Goal: Task Accomplishment & Management: Use online tool/utility

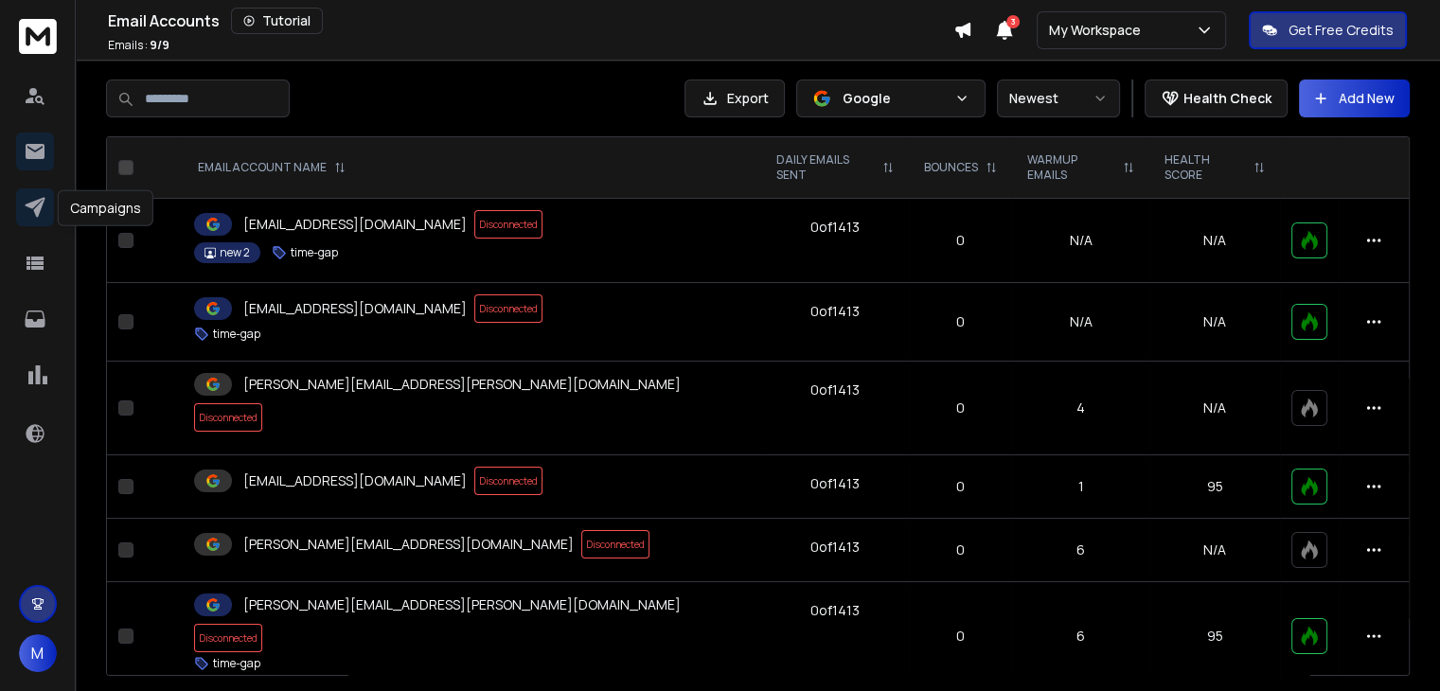
click at [31, 207] on icon at bounding box center [35, 208] width 20 height 20
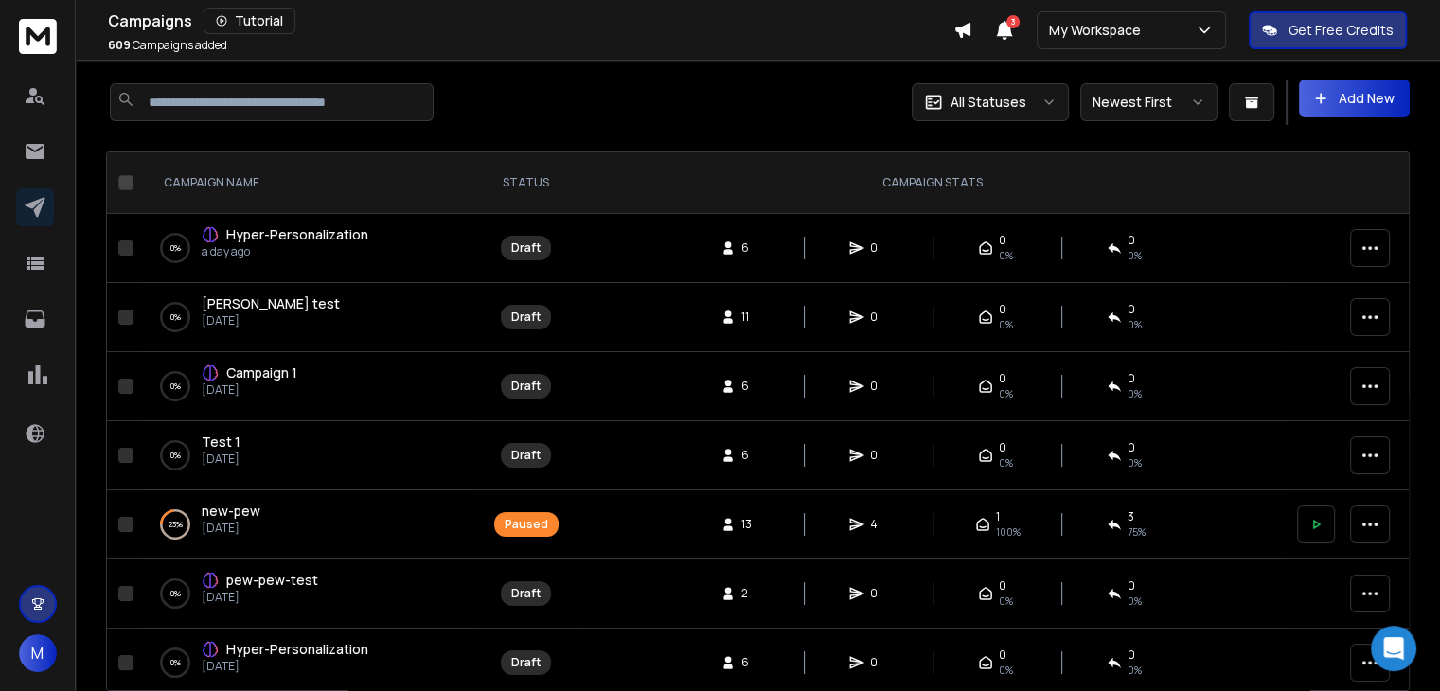
click at [230, 436] on span "Test 1" at bounding box center [221, 442] width 39 height 18
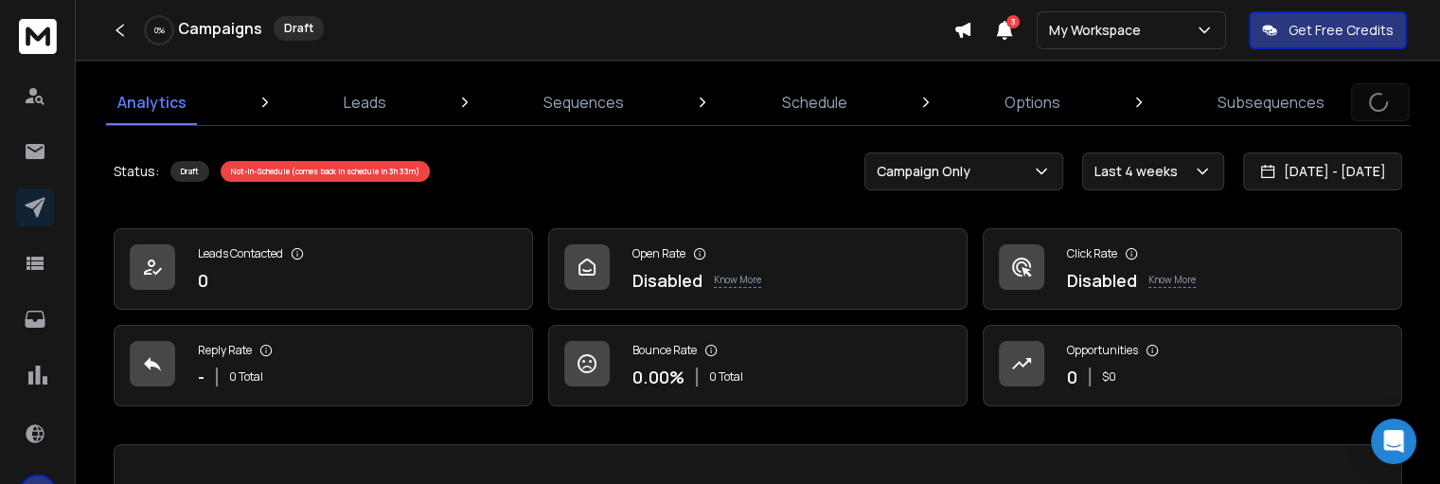
click at [574, 110] on p "Sequences" at bounding box center [583, 102] width 80 height 23
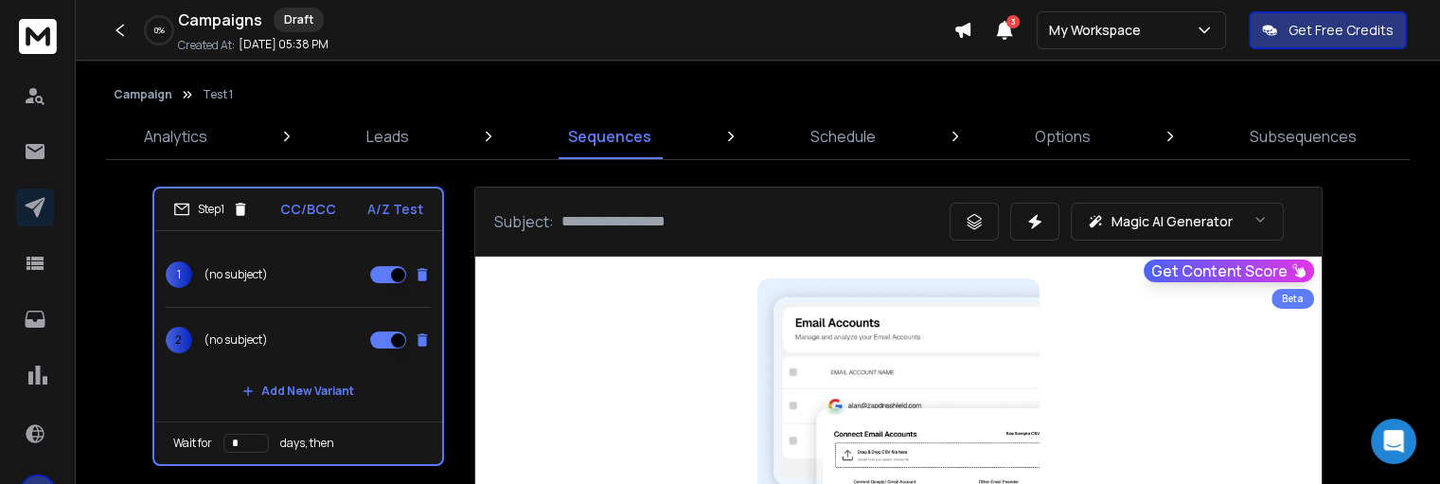
scroll to position [23, 0]
click at [923, 340] on img at bounding box center [898, 400] width 284 height 245
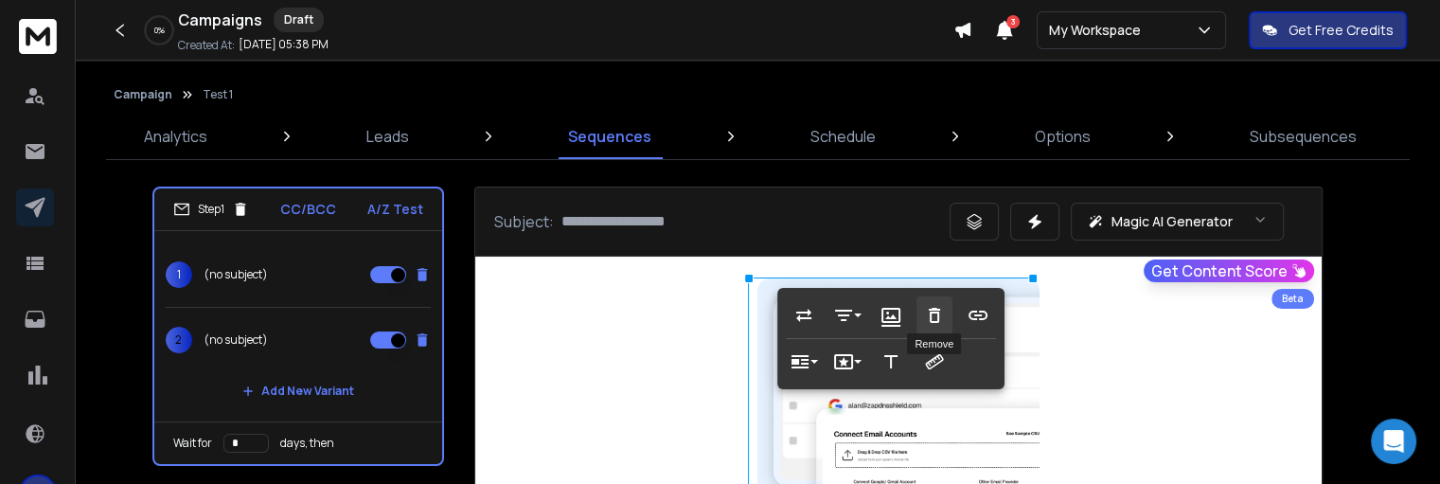
click at [935, 317] on icon "button" at bounding box center [934, 315] width 23 height 23
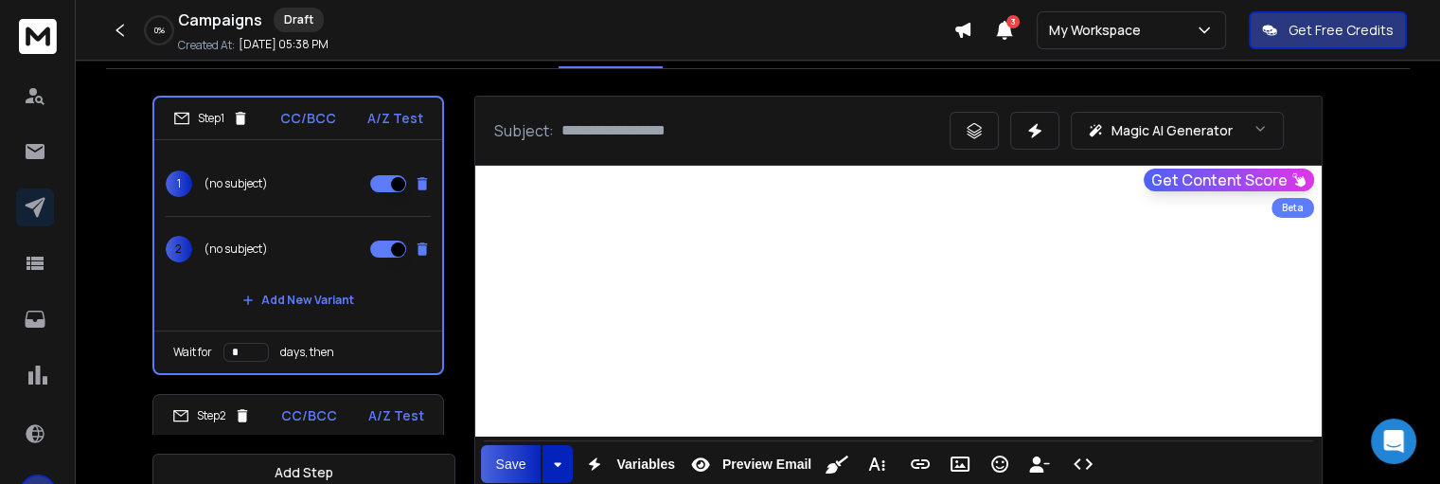
scroll to position [124, 0]
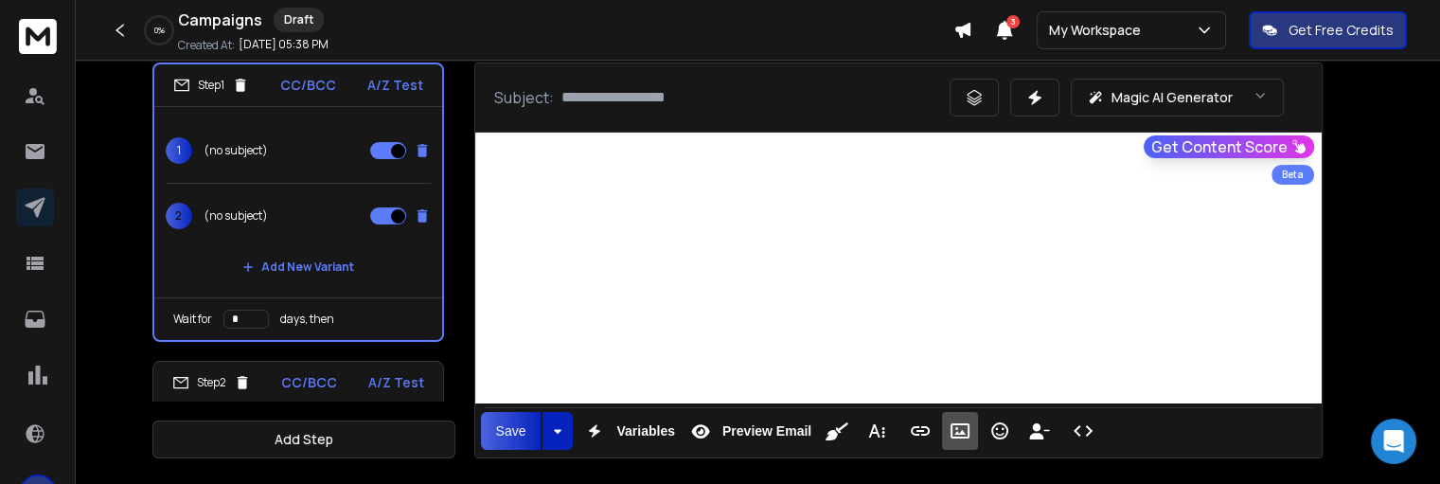
click at [969, 431] on icon "button" at bounding box center [960, 430] width 23 height 23
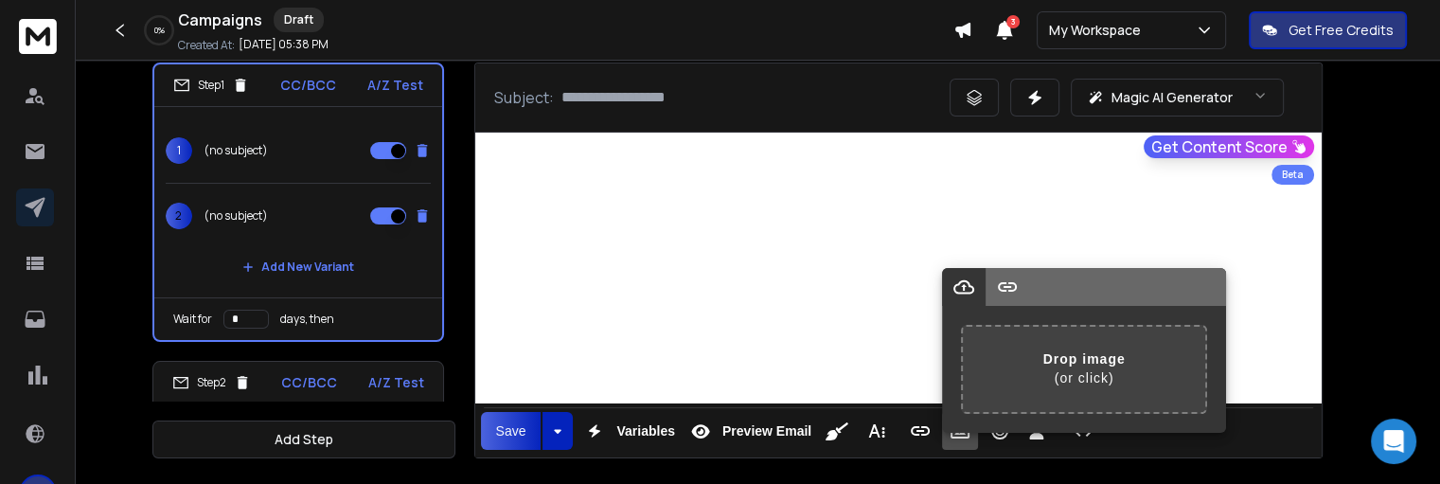
click at [1039, 375] on input "file" at bounding box center [1084, 369] width 242 height 84
type input "**********"
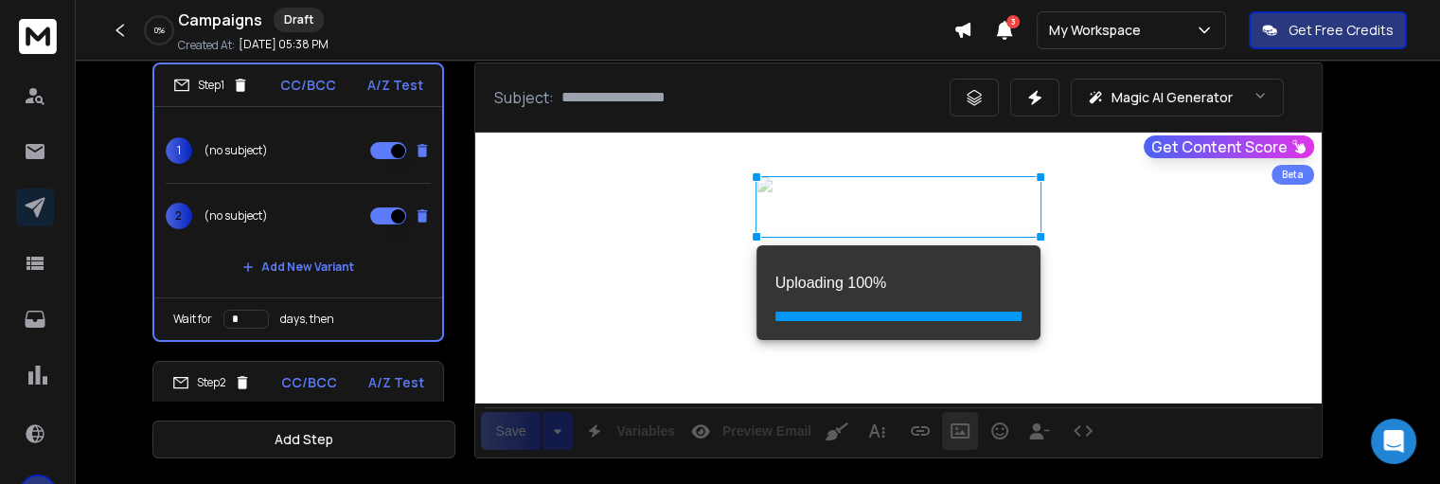
click at [640, 293] on div at bounding box center [898, 268] width 846 height 271
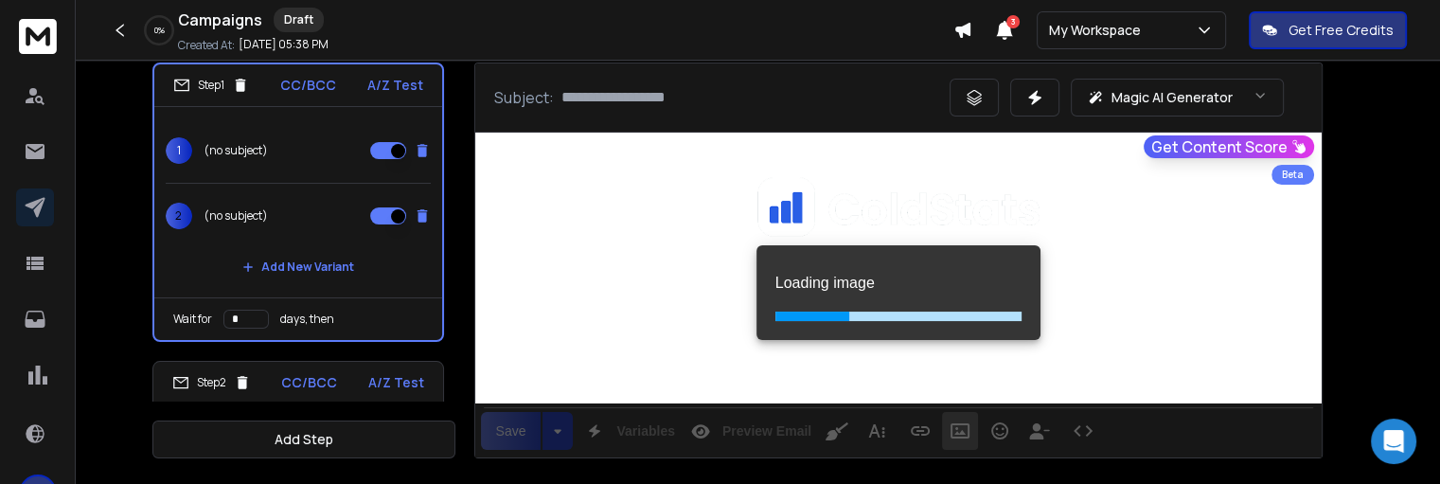
click at [648, 274] on div at bounding box center [898, 268] width 846 height 271
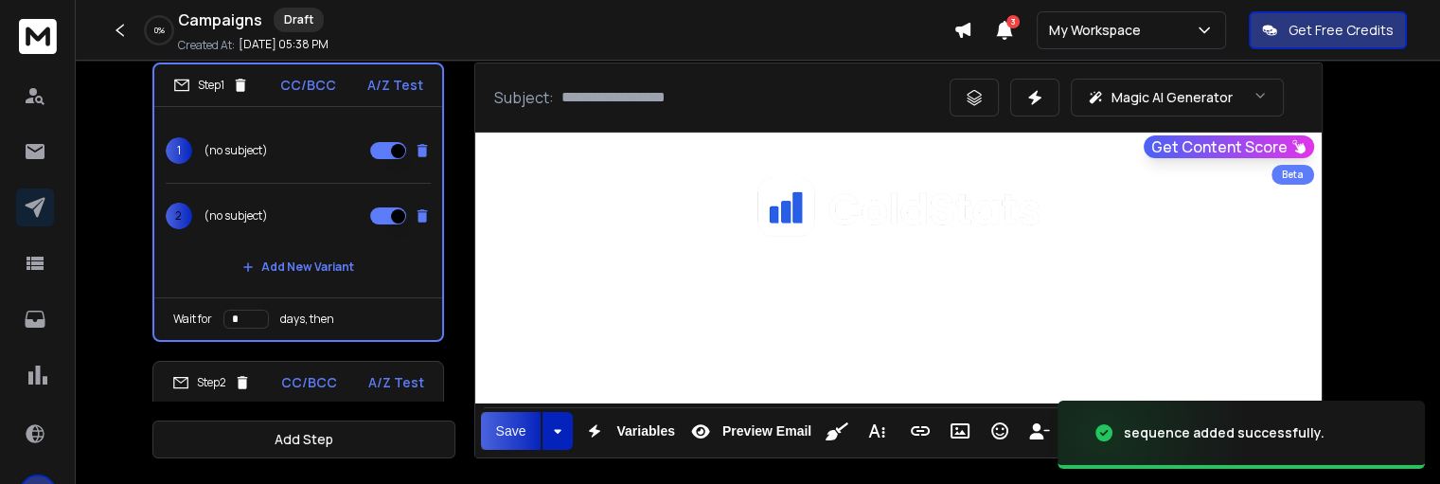
click at [791, 198] on img at bounding box center [898, 206] width 284 height 59
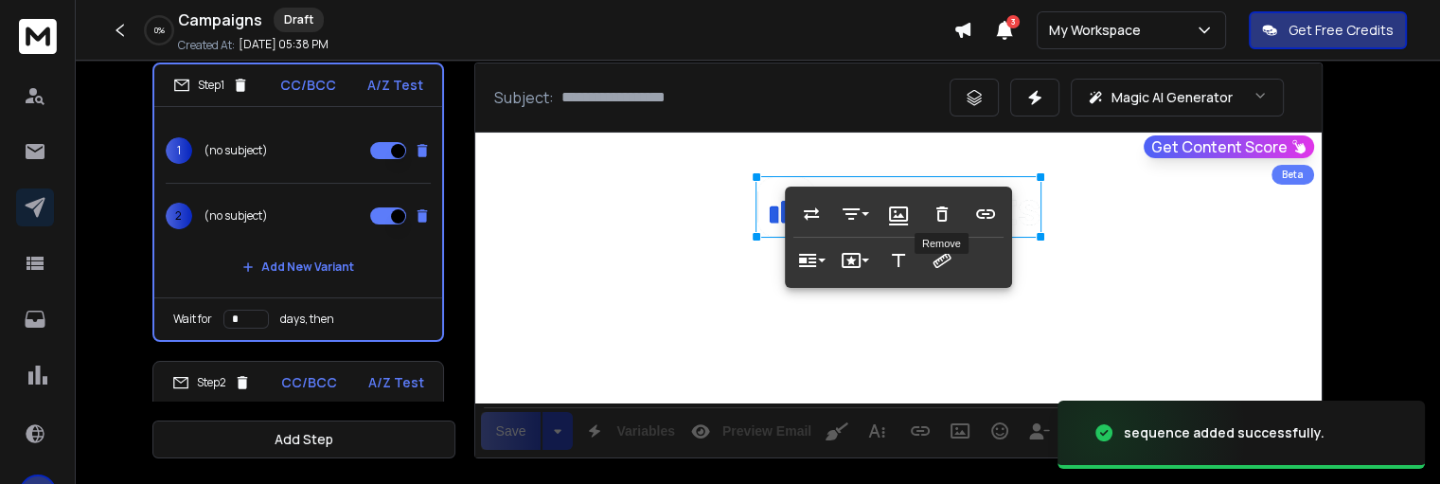
click at [942, 215] on icon "button" at bounding box center [942, 214] width 23 height 23
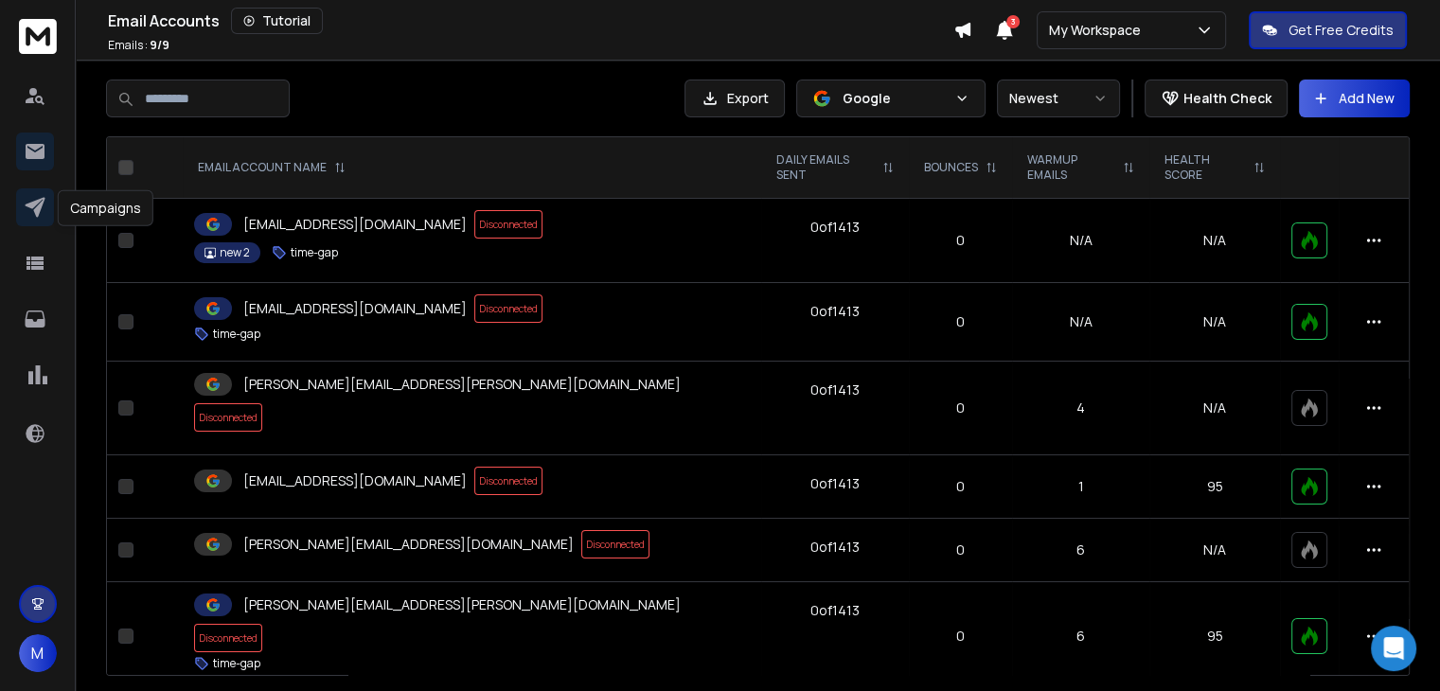
click at [30, 201] on icon at bounding box center [35, 207] width 23 height 23
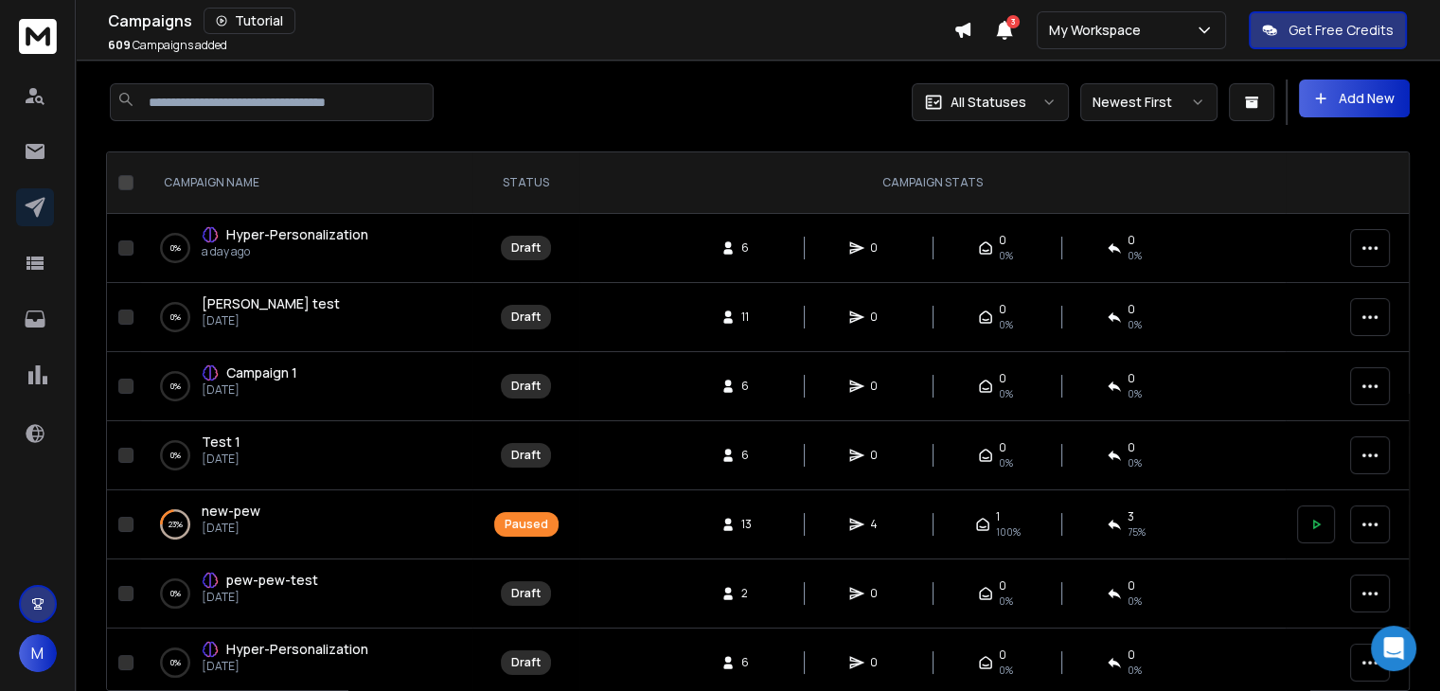
click at [221, 448] on div "Test 1 5 days ago" at bounding box center [221, 455] width 39 height 45
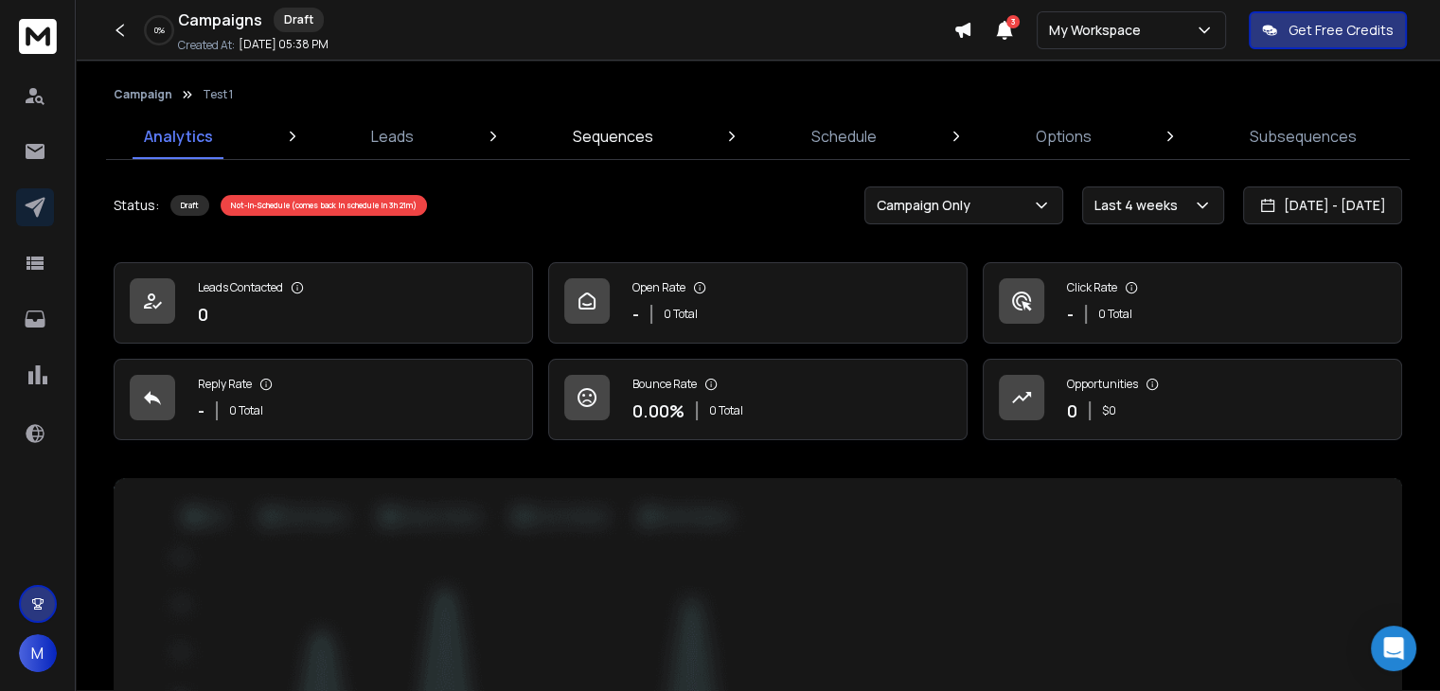
click at [602, 125] on p "Sequences" at bounding box center [613, 136] width 80 height 23
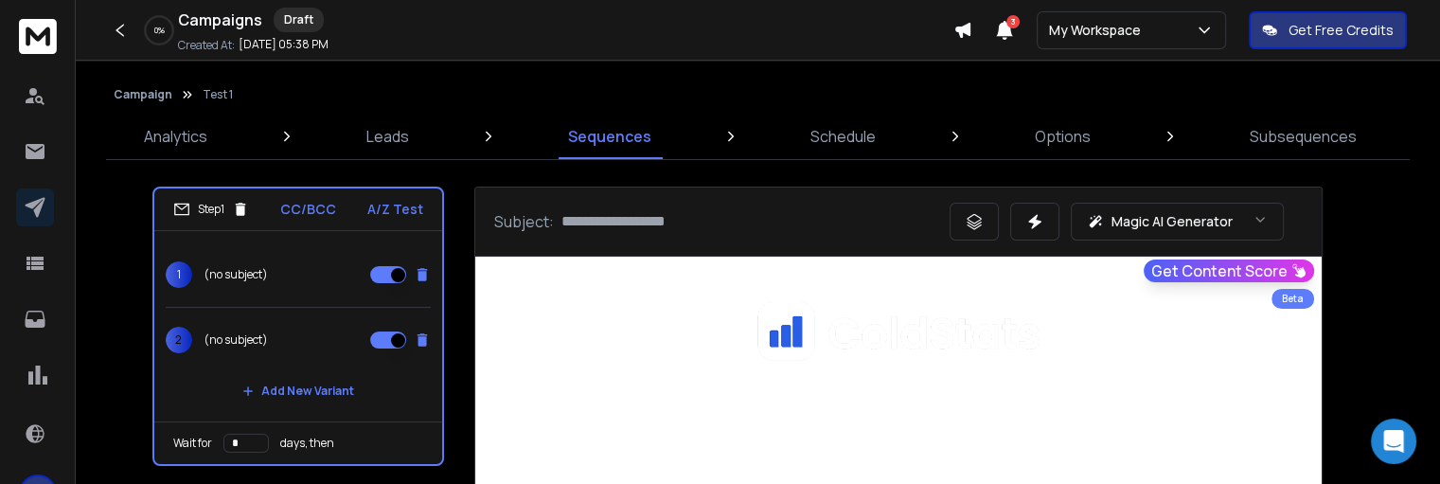
click at [799, 323] on img at bounding box center [898, 330] width 284 height 59
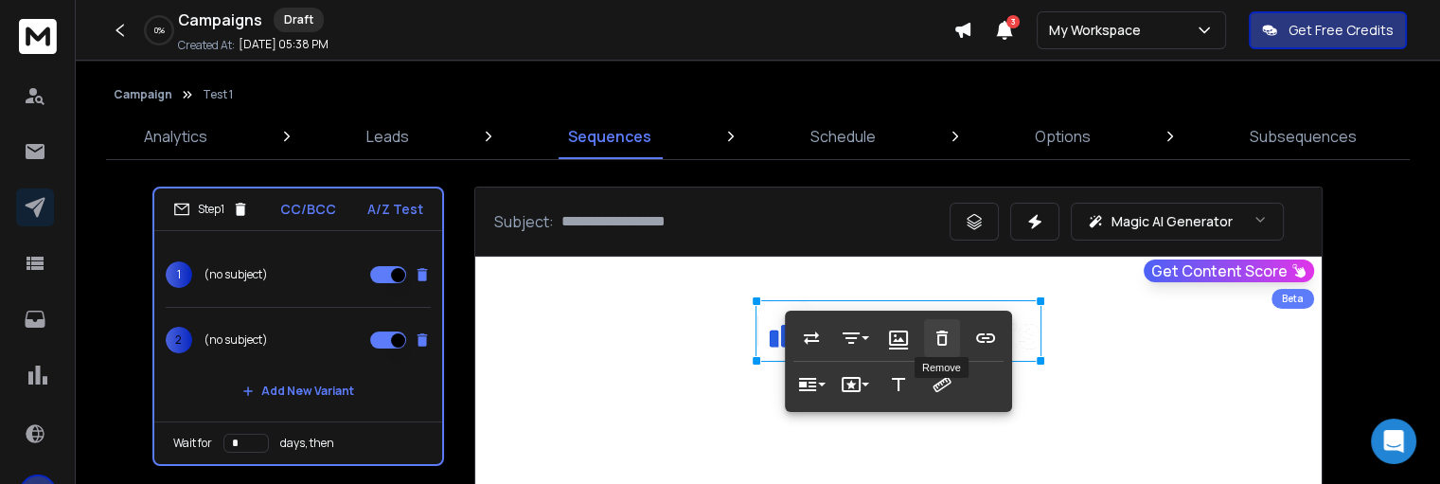
click at [948, 334] on icon "button" at bounding box center [942, 338] width 23 height 23
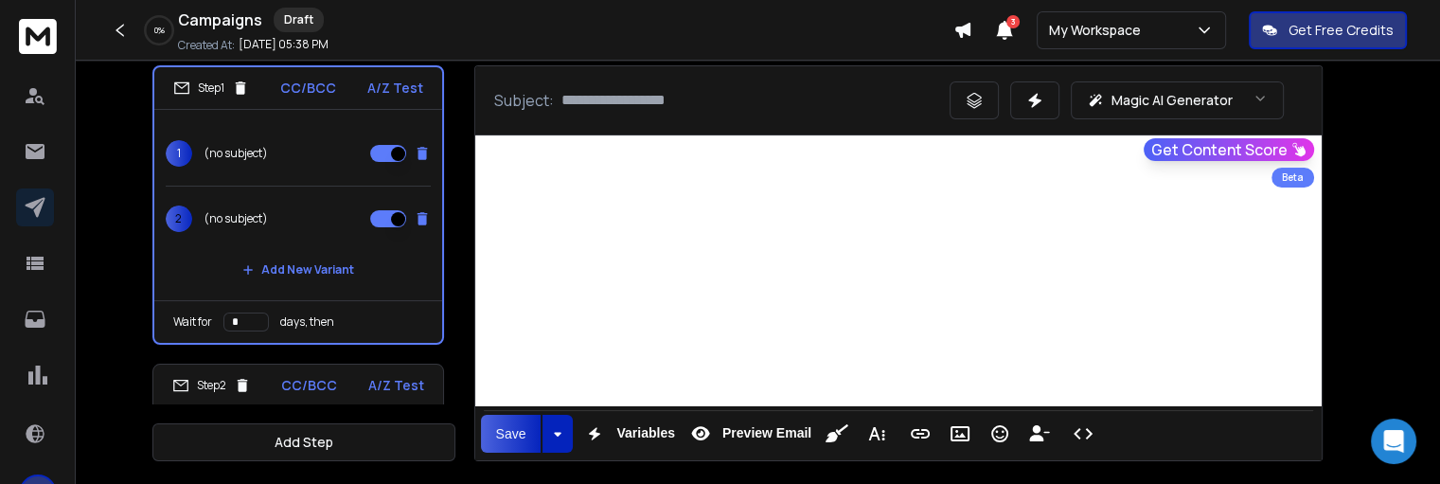
scroll to position [124, 0]
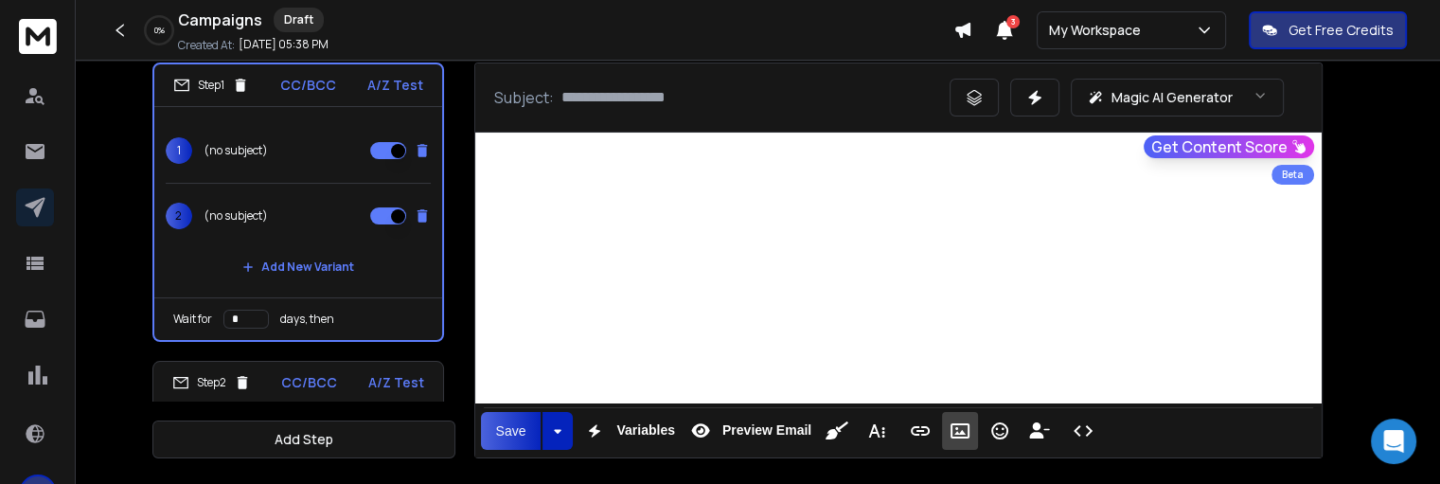
click at [950, 430] on icon "button" at bounding box center [960, 430] width 23 height 23
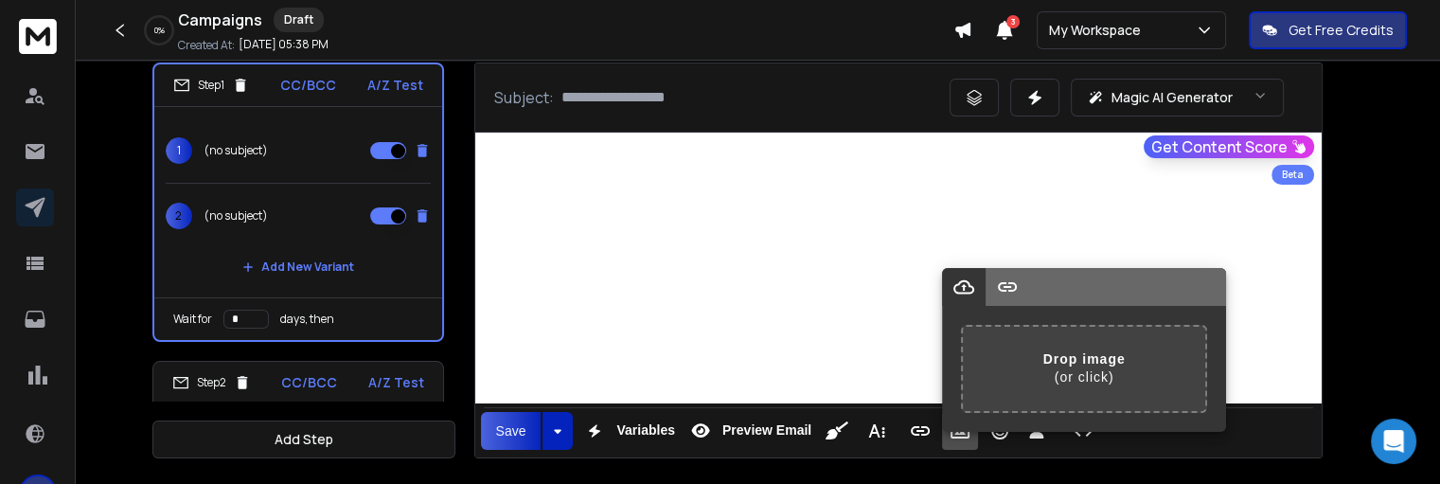
click at [1086, 342] on input "file" at bounding box center [1084, 369] width 242 height 84
type input "**********"
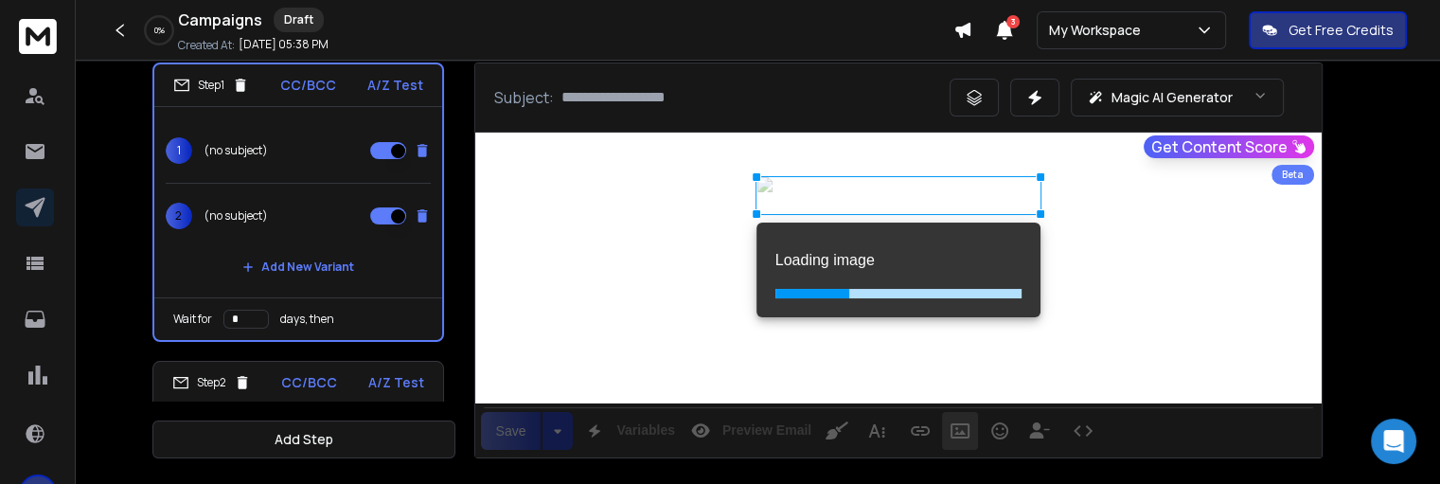
click at [1115, 244] on div at bounding box center [898, 268] width 846 height 271
